Goal: Task Accomplishment & Management: Manage account settings

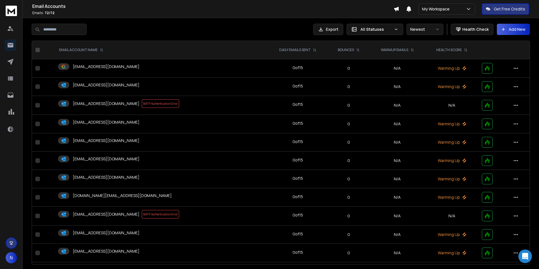
scroll to position [1, 0]
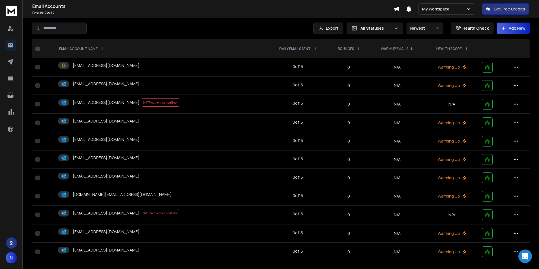
click at [507, 30] on button "Add New" at bounding box center [512, 28] width 33 height 11
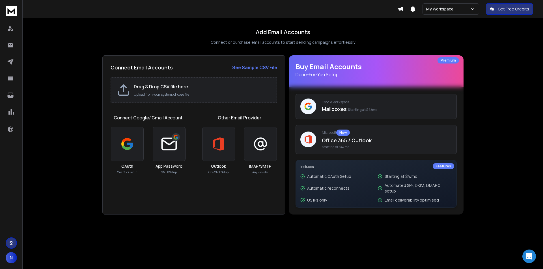
click at [225, 155] on div at bounding box center [218, 144] width 33 height 34
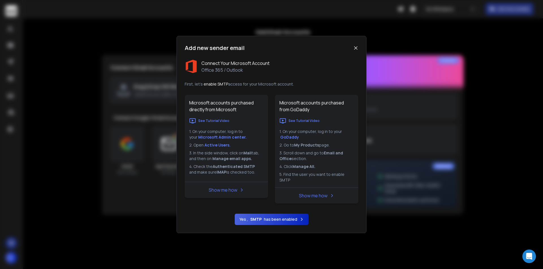
click at [260, 217] on b "SMTP" at bounding box center [255, 220] width 11 height 6
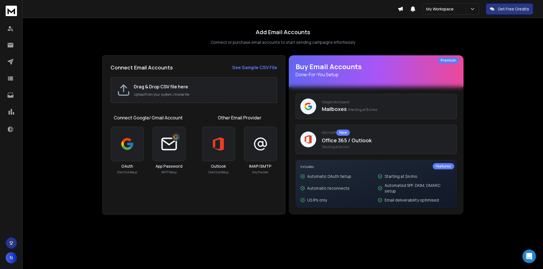
click at [165, 142] on icon at bounding box center [169, 144] width 17 height 17
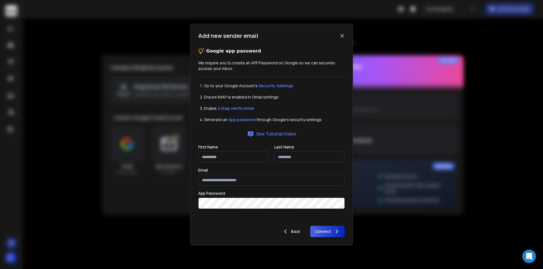
click at [344, 36] on icon at bounding box center [341, 35] width 5 height 5
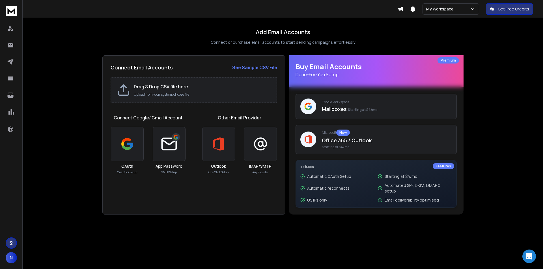
click at [126, 151] on icon at bounding box center [127, 144] width 14 height 17
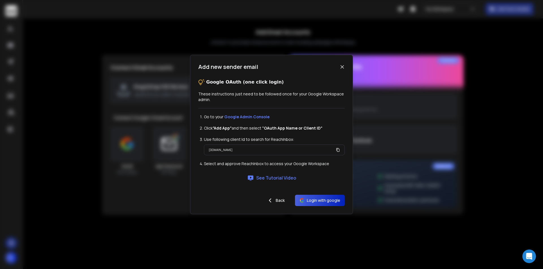
click at [319, 148] on div "549360251880-maeh4okn7btu9cjtf0l2bt1t5b22sbf8.apps.googleusercontent.com" at bounding box center [274, 150] width 141 height 11
click at [232, 151] on p "549360251880-maeh4okn7btu9cjtf0l2bt1t5b22sbf8.apps.googleusercontent.com" at bounding box center [221, 150] width 24 height 6
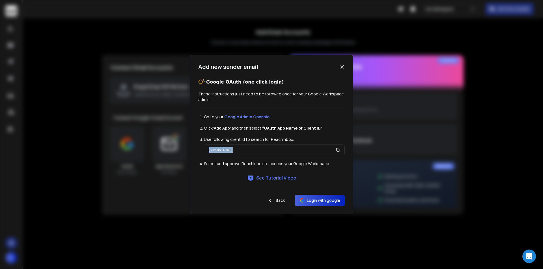
copy div "549360251880-maeh4okn7btu9cjtf0l2bt1t5b22sbf8.apps.googleusercontent.com"
click at [228, 148] on p "549360251880-maeh4okn7btu9cjtf0l2bt1t5b22sbf8.apps.googleusercontent.com" at bounding box center [221, 150] width 24 height 6
copy div "549360251880-maeh4okn7btu9cjtf0l2bt1t5b22sbf8.apps.googleusercontent.com"
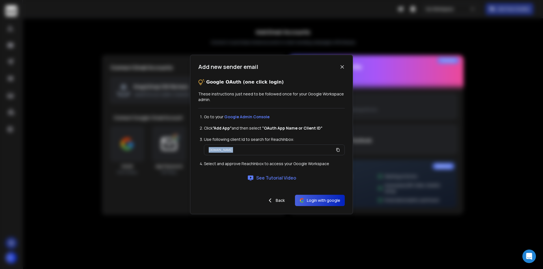
click at [332, 201] on button "Login with google" at bounding box center [320, 200] width 50 height 11
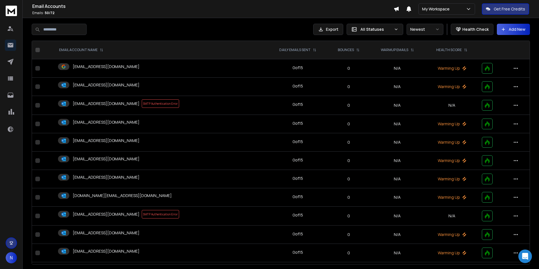
click at [504, 30] on icon at bounding box center [503, 29] width 4 height 4
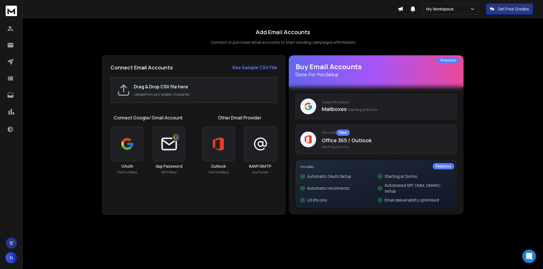
click at [133, 145] on icon at bounding box center [130, 146] width 6 height 6
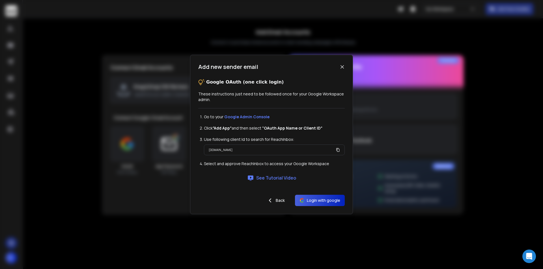
drag, startPoint x: 314, startPoint y: 191, endPoint x: 314, endPoint y: 196, distance: 5.4
click at [314, 192] on div "Google OAuth (one click login) These instructions just need to be followed once…" at bounding box center [271, 142] width 146 height 127
click at [312, 201] on button "Login with google" at bounding box center [320, 200] width 50 height 11
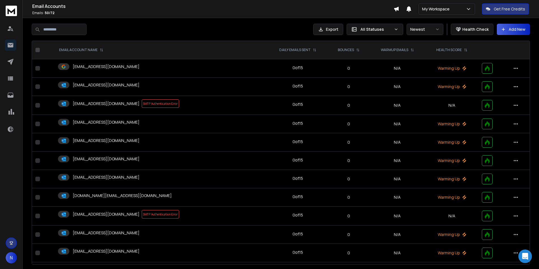
click at [67, 29] on input at bounding box center [59, 29] width 55 height 11
paste input "**********"
type input "**********"
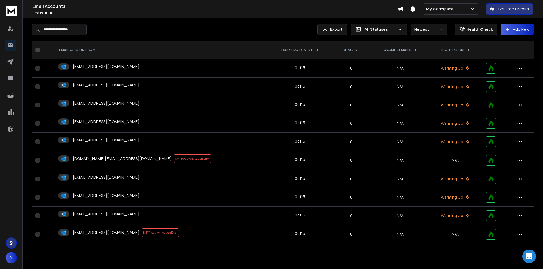
click at [134, 72] on td "[EMAIL_ADDRESS][DOMAIN_NAME]" at bounding box center [162, 68] width 214 height 18
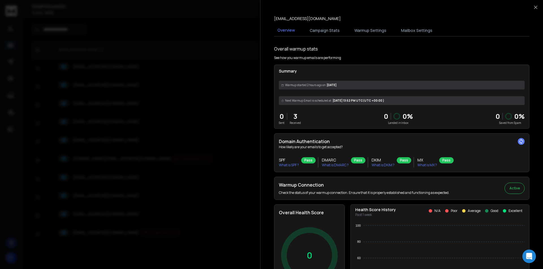
click at [534, 8] on icon "button" at bounding box center [535, 7] width 3 height 3
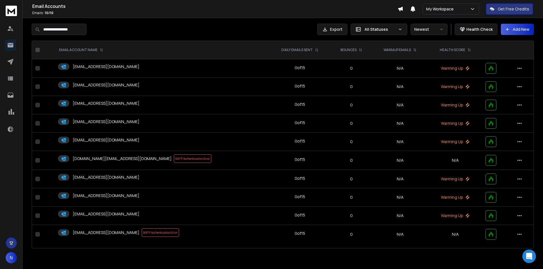
click at [116, 108] on td "[EMAIL_ADDRESS][DOMAIN_NAME]" at bounding box center [162, 105] width 214 height 18
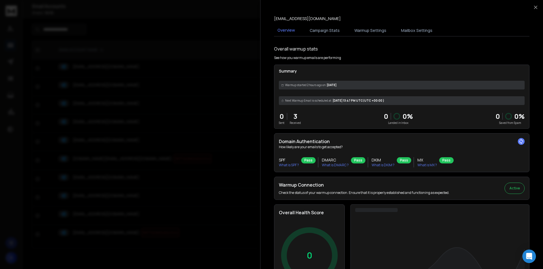
click at [138, 160] on div at bounding box center [271, 134] width 543 height 269
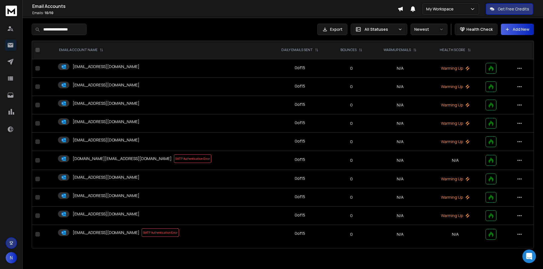
click at [131, 163] on td "enterprise.hr@ggapplycenter.com SMTP Authentication Error" at bounding box center [162, 160] width 214 height 19
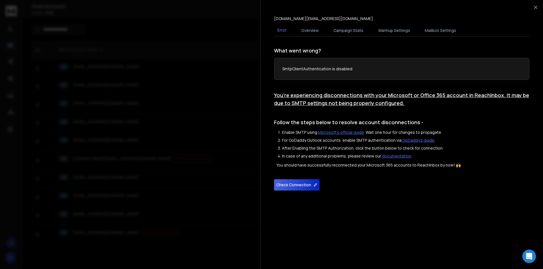
click at [317, 29] on button "Overview" at bounding box center [310, 30] width 24 height 12
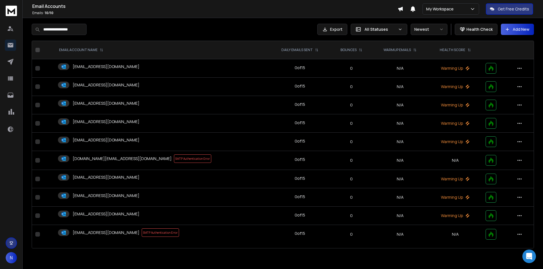
click at [62, 32] on input "**********" at bounding box center [59, 29] width 55 height 11
paste input "***"
type input "**********"
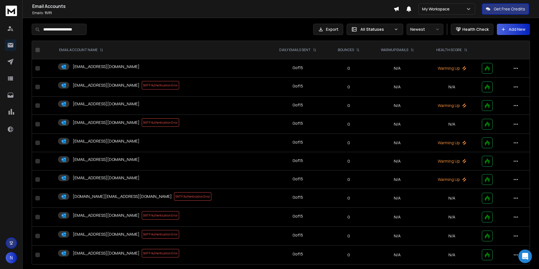
click at [100, 90] on td "join@ggopportunityhub.com SMTP Authentication Error" at bounding box center [161, 87] width 212 height 19
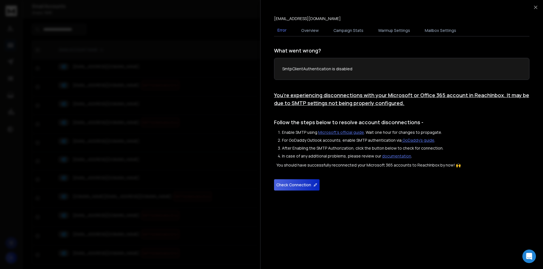
drag, startPoint x: 311, startPoint y: 30, endPoint x: 309, endPoint y: 33, distance: 3.8
click at [311, 30] on button "Overview" at bounding box center [310, 30] width 24 height 12
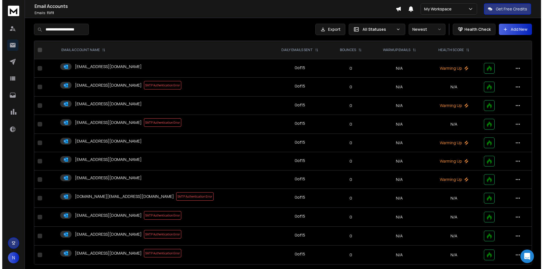
scroll to position [5, 0]
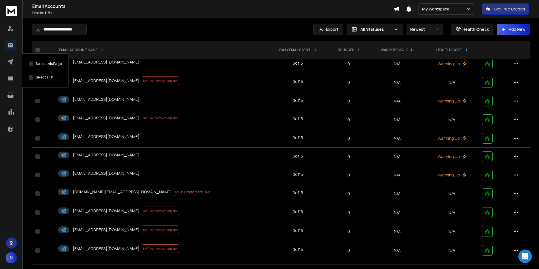
click at [36, 49] on button "Select this Page" at bounding box center [37, 50] width 5 height 5
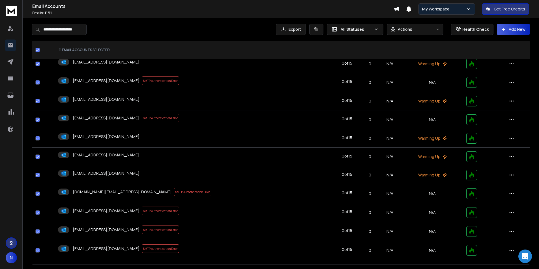
click at [446, 10] on p "My Workspace" at bounding box center [437, 9] width 30 height 6
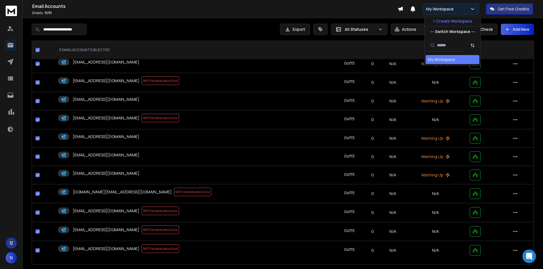
click at [447, 8] on p "My Workspace" at bounding box center [441, 9] width 30 height 6
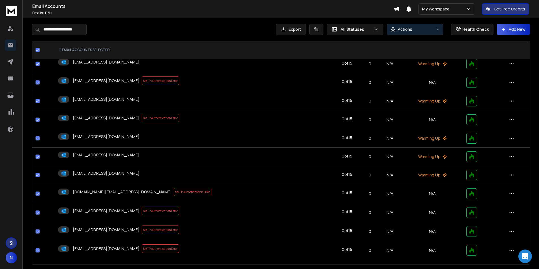
click at [409, 32] on p "Actions" at bounding box center [404, 30] width 14 height 6
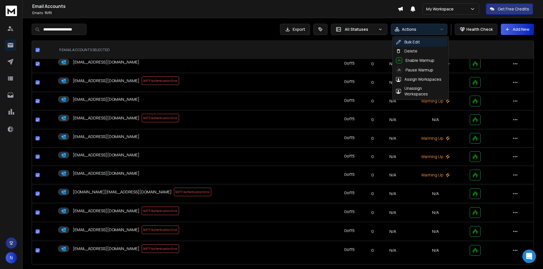
click at [408, 32] on button "Actions" at bounding box center [419, 29] width 57 height 11
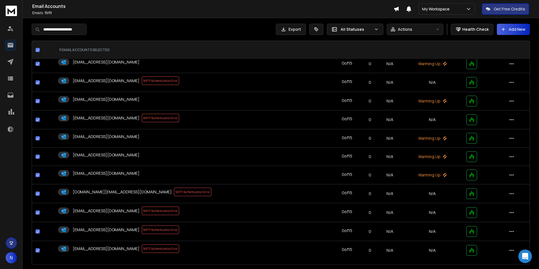
click at [357, 33] on div "All Statuses" at bounding box center [354, 29] width 57 height 11
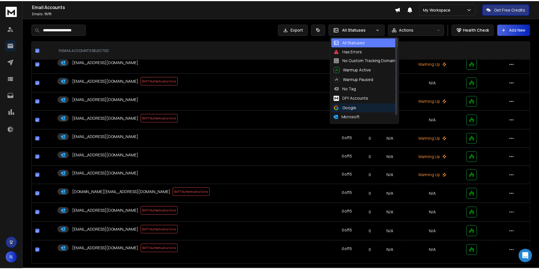
scroll to position [8, 0]
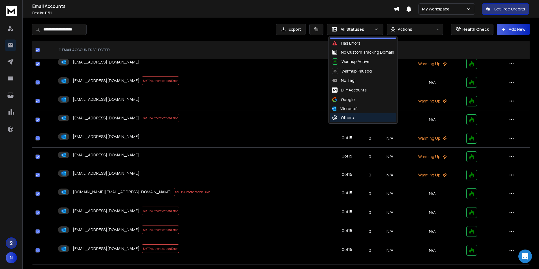
click at [207, 32] on div "**********" at bounding box center [152, 29] width 241 height 11
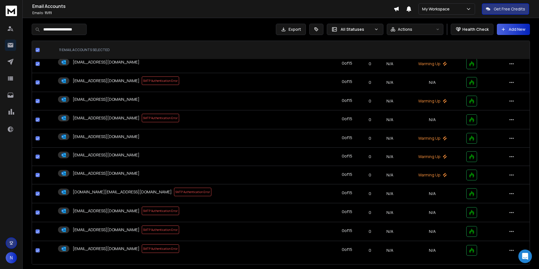
click at [51, 25] on input "**********" at bounding box center [59, 29] width 55 height 11
click at [51, 26] on input "**********" at bounding box center [59, 29] width 55 height 11
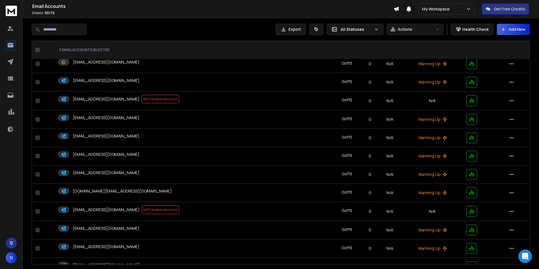
click at [142, 18] on div "Export All Statuses Actions Health Check Add New 11 EMAIL ACCOUNTS SELECTED hir…" at bounding box center [281, 144] width 516 height 252
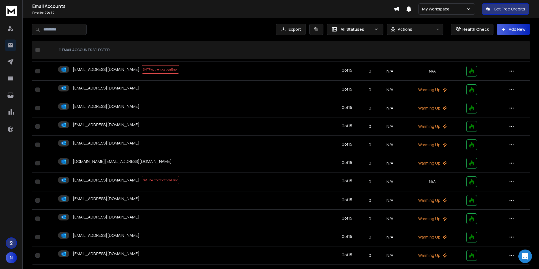
scroll to position [0, 0]
